Goal: Check status: Check status

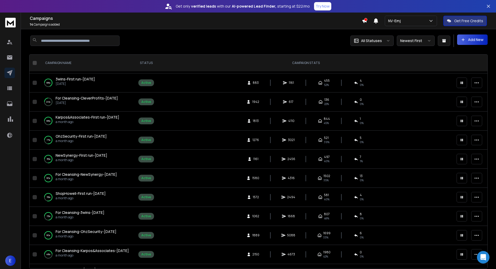
scroll to position [5, 0]
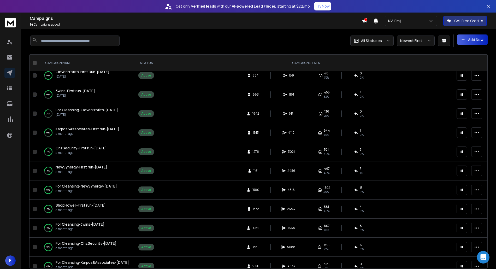
click at [92, 151] on p "a month ago" at bounding box center [81, 153] width 51 height 4
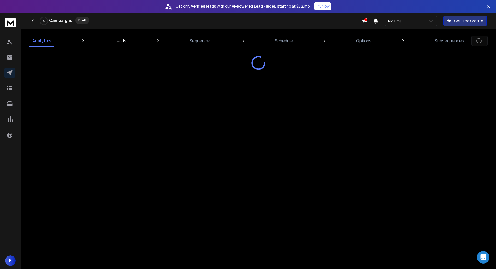
click at [122, 40] on p "Leads" at bounding box center [121, 41] width 12 height 6
click at [50, 42] on link "Analytics" at bounding box center [41, 40] width 24 height 13
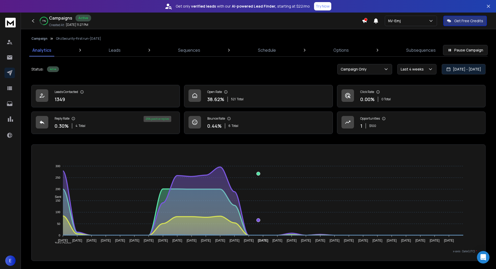
click at [451, 68] on button "[DATE] - [DATE]" at bounding box center [464, 69] width 44 height 10
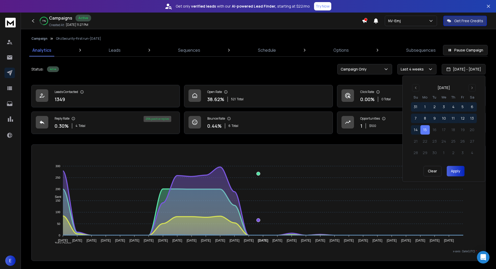
click at [428, 118] on button "8" at bounding box center [424, 118] width 9 height 9
click at [465, 119] on button "12" at bounding box center [462, 118] width 9 height 9
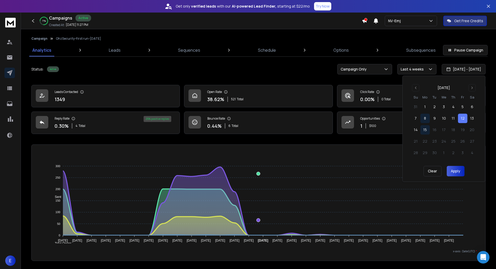
click at [429, 120] on button "8" at bounding box center [424, 118] width 9 height 9
click at [457, 171] on button "Apply" at bounding box center [456, 171] width 18 height 10
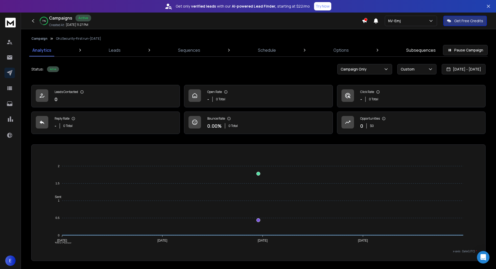
click at [416, 50] on p "Subsequences" at bounding box center [421, 50] width 30 height 6
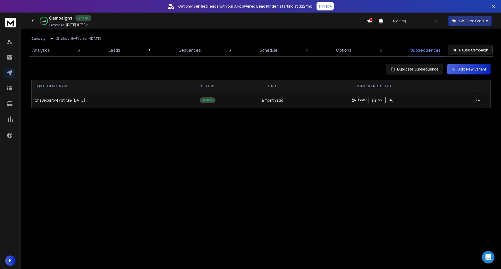
drag, startPoint x: 253, startPoint y: 102, endPoint x: 250, endPoint y: 103, distance: 4.1
click at [253, 102] on td "a month ago" at bounding box center [272, 100] width 73 height 16
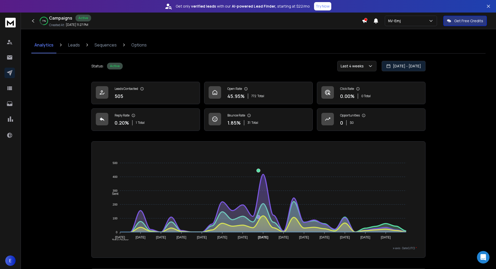
click at [393, 65] on button "[DATE] - [DATE]" at bounding box center [404, 66] width 44 height 10
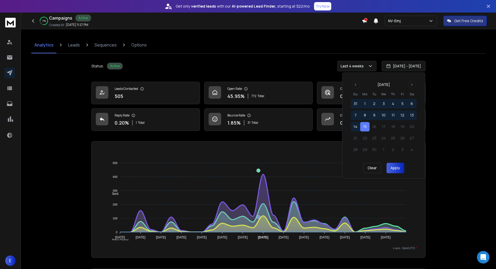
click at [367, 113] on button "8" at bounding box center [364, 115] width 9 height 9
click at [403, 116] on button "12" at bounding box center [402, 115] width 9 height 9
drag, startPoint x: 365, startPoint y: 116, endPoint x: 395, endPoint y: 163, distance: 55.8
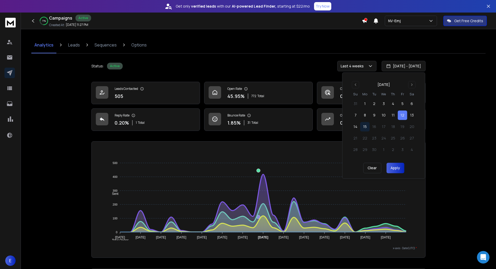
click at [366, 117] on button "8" at bounding box center [364, 115] width 9 height 9
click at [401, 167] on button "Apply" at bounding box center [395, 168] width 18 height 10
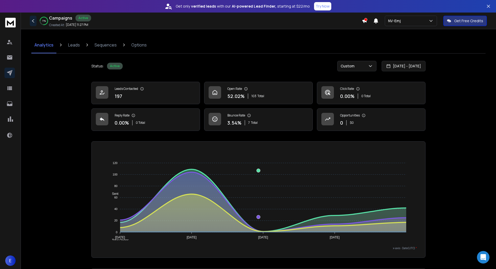
click at [32, 22] on icon at bounding box center [33, 21] width 5 height 5
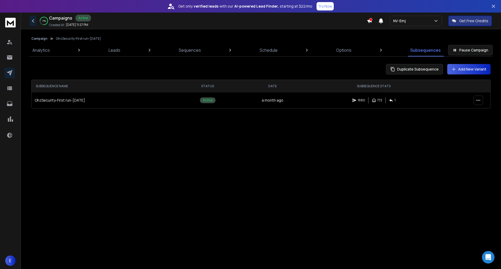
click at [35, 22] on icon at bounding box center [33, 21] width 5 height 5
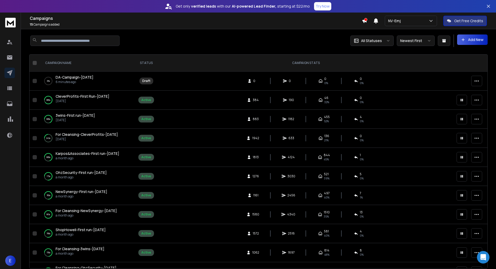
click at [90, 154] on span "Karpos&Associates-First run-[DATE]" at bounding box center [88, 153] width 64 height 5
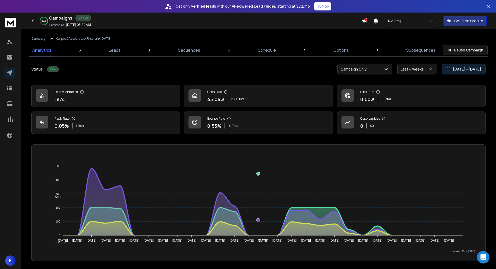
click at [459, 66] on button "[DATE] - [DATE]" at bounding box center [464, 69] width 44 height 10
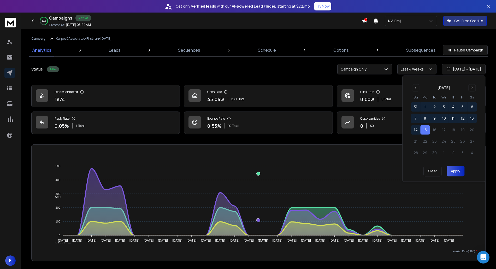
click at [423, 118] on button "8" at bounding box center [424, 118] width 9 height 9
click at [465, 120] on button "12" at bounding box center [462, 118] width 9 height 9
click at [458, 170] on button "Apply" at bounding box center [456, 171] width 18 height 10
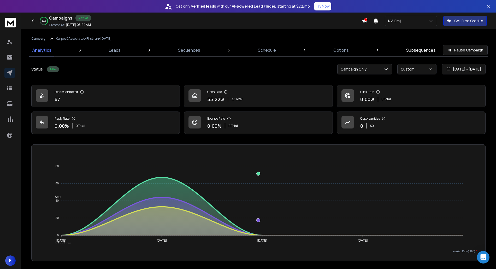
click at [424, 52] on p "Subsequences" at bounding box center [421, 50] width 30 height 6
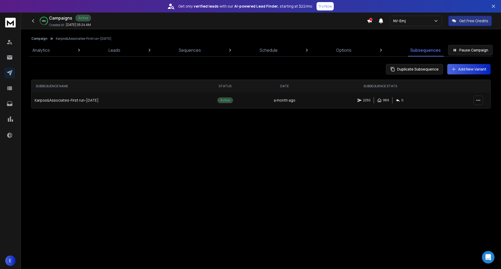
click at [80, 100] on td "Karpos&Associates-First run-[DATE]" at bounding box center [116, 100] width 168 height 16
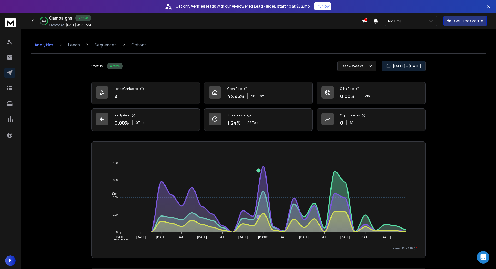
click at [401, 66] on button "[DATE] - [DATE]" at bounding box center [404, 66] width 44 height 10
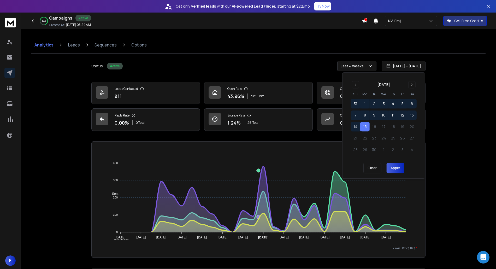
click at [367, 114] on button "8" at bounding box center [364, 115] width 9 height 9
click at [404, 114] on button "12" at bounding box center [402, 115] width 9 height 9
click at [397, 167] on button "Apply" at bounding box center [395, 168] width 18 height 10
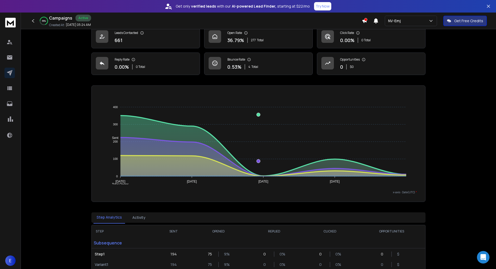
scroll to position [32, 0]
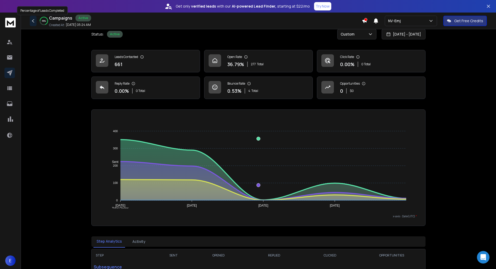
click at [35, 19] on icon at bounding box center [33, 21] width 5 height 5
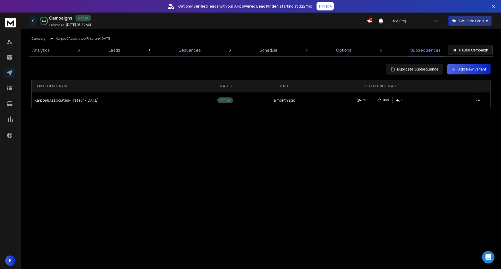
click at [34, 24] on button at bounding box center [33, 21] width 7 height 10
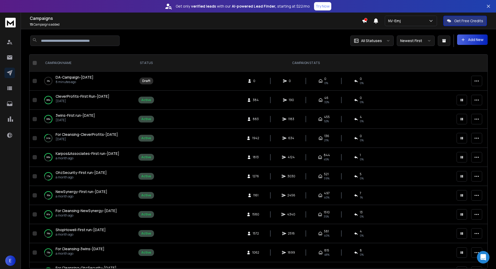
click at [99, 115] on div "69 % 3wins-First run-[DATE][DATE]" at bounding box center [86, 119] width 85 height 13
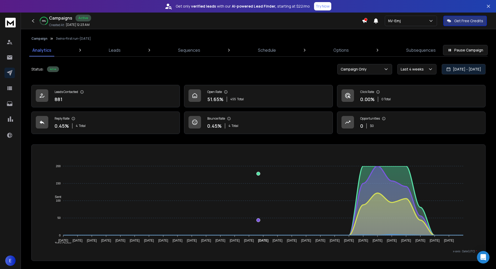
click at [466, 66] on button "[DATE] - [DATE]" at bounding box center [464, 69] width 44 height 10
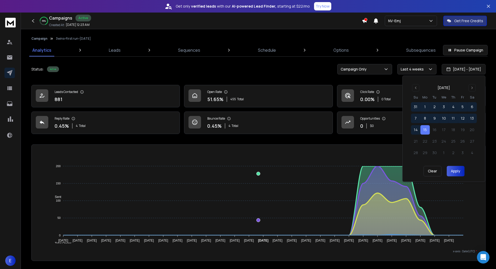
click at [427, 117] on button "8" at bounding box center [424, 118] width 9 height 9
click at [465, 119] on button "12" at bounding box center [462, 118] width 9 height 9
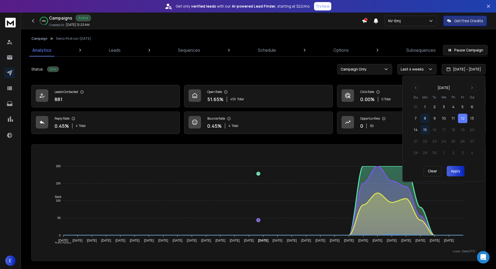
click at [429, 120] on button "8" at bounding box center [424, 118] width 9 height 9
click at [459, 169] on button "Apply" at bounding box center [456, 171] width 18 height 10
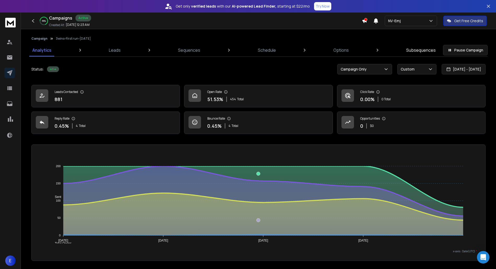
click at [417, 50] on p "Subsequences" at bounding box center [421, 50] width 30 height 6
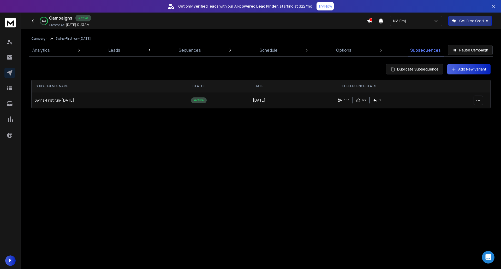
click at [231, 100] on td "[DATE]" at bounding box center [259, 100] width 56 height 16
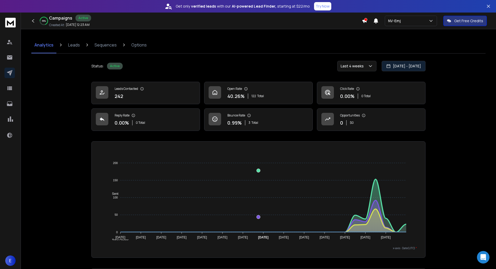
click at [410, 63] on button "[DATE] - [DATE]" at bounding box center [404, 66] width 44 height 10
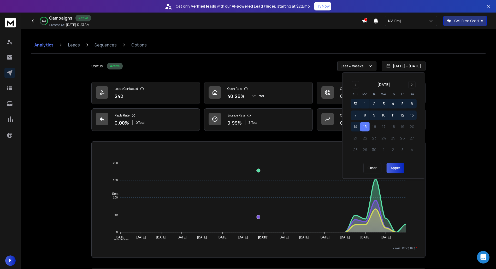
click at [365, 113] on button "8" at bounding box center [364, 115] width 9 height 9
click at [401, 115] on button "12" at bounding box center [402, 115] width 9 height 9
click at [394, 171] on button "Apply" at bounding box center [395, 168] width 18 height 10
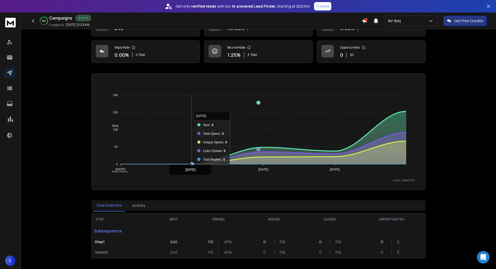
scroll to position [69, 0]
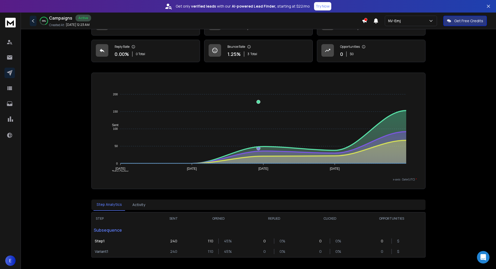
click at [35, 20] on icon at bounding box center [33, 21] width 5 height 5
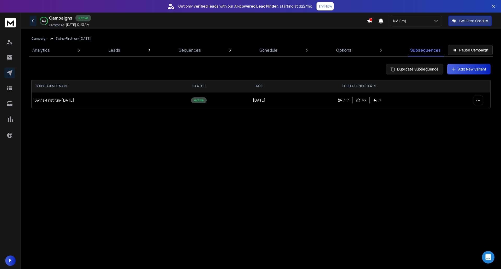
click at [35, 20] on icon at bounding box center [33, 21] width 5 height 5
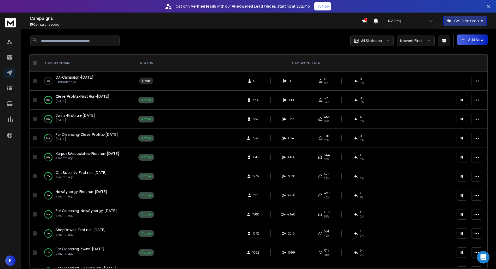
click at [165, 98] on div "384 190 46 32 % 0 0 %" at bounding box center [305, 100] width 289 height 8
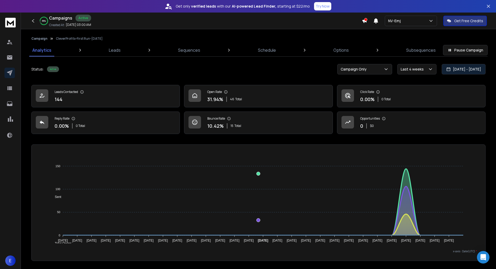
click at [463, 71] on button "[DATE] - [DATE]" at bounding box center [464, 69] width 44 height 10
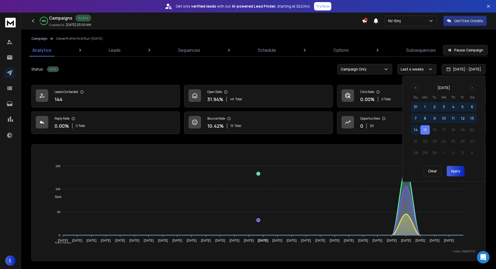
click at [427, 118] on button "8" at bounding box center [424, 118] width 9 height 9
click at [465, 119] on button "12" at bounding box center [462, 118] width 9 height 9
drag, startPoint x: 454, startPoint y: 171, endPoint x: 449, endPoint y: 171, distance: 4.5
click at [454, 172] on button "Apply" at bounding box center [456, 171] width 18 height 10
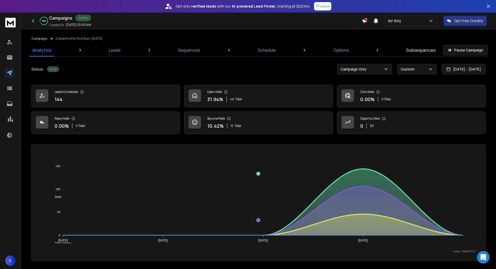
click at [422, 49] on p "Subsequences" at bounding box center [421, 50] width 30 height 6
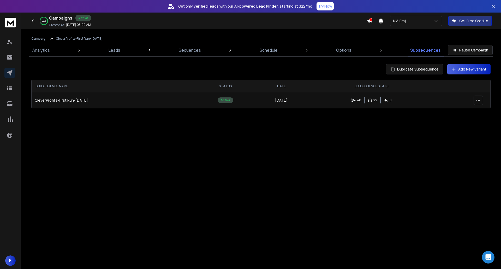
click at [117, 98] on td "CleverProfits-First Run-[DATE]" at bounding box center [114, 100] width 164 height 16
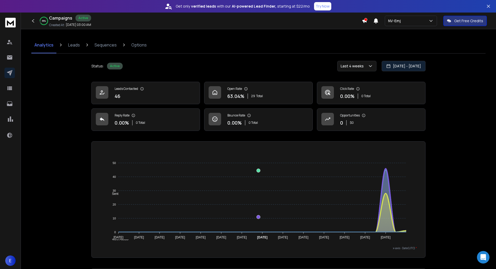
drag, startPoint x: 414, startPoint y: 68, endPoint x: 408, endPoint y: 70, distance: 6.8
click at [414, 68] on button "[DATE] - [DATE]" at bounding box center [404, 66] width 44 height 10
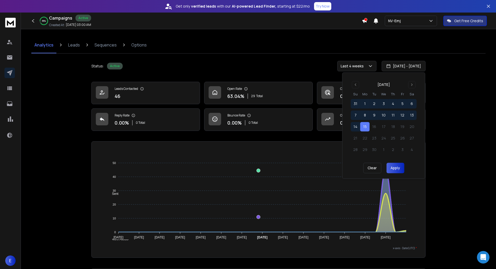
click at [366, 116] on button "8" at bounding box center [364, 115] width 9 height 9
click at [401, 116] on button "12" at bounding box center [402, 115] width 9 height 9
click at [388, 170] on button "Apply" at bounding box center [395, 168] width 18 height 10
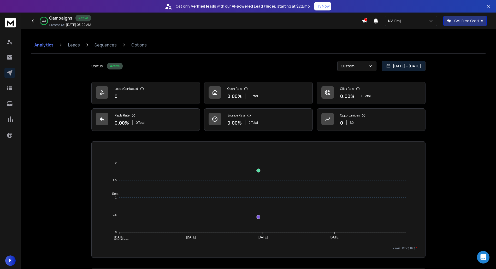
click at [392, 66] on button "[DATE] - [DATE]" at bounding box center [404, 66] width 44 height 10
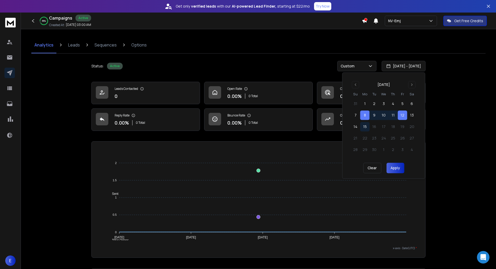
click at [366, 114] on button "8" at bounding box center [364, 115] width 9 height 9
click at [366, 116] on button "8" at bounding box center [364, 115] width 9 height 9
click at [402, 115] on button "12" at bounding box center [402, 115] width 9 height 9
click at [391, 172] on button "Apply" at bounding box center [395, 168] width 18 height 10
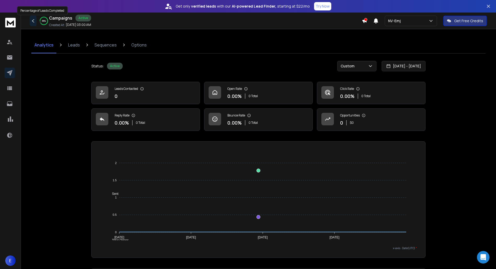
click at [34, 20] on icon at bounding box center [33, 21] width 5 height 5
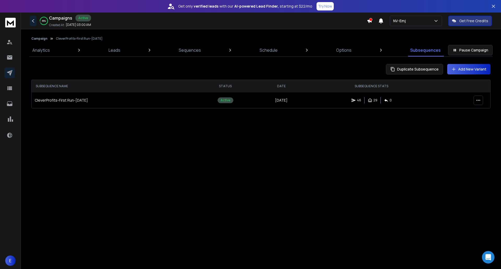
click at [36, 23] on button at bounding box center [33, 21] width 7 height 10
